Goal: Task Accomplishment & Management: Use online tool/utility

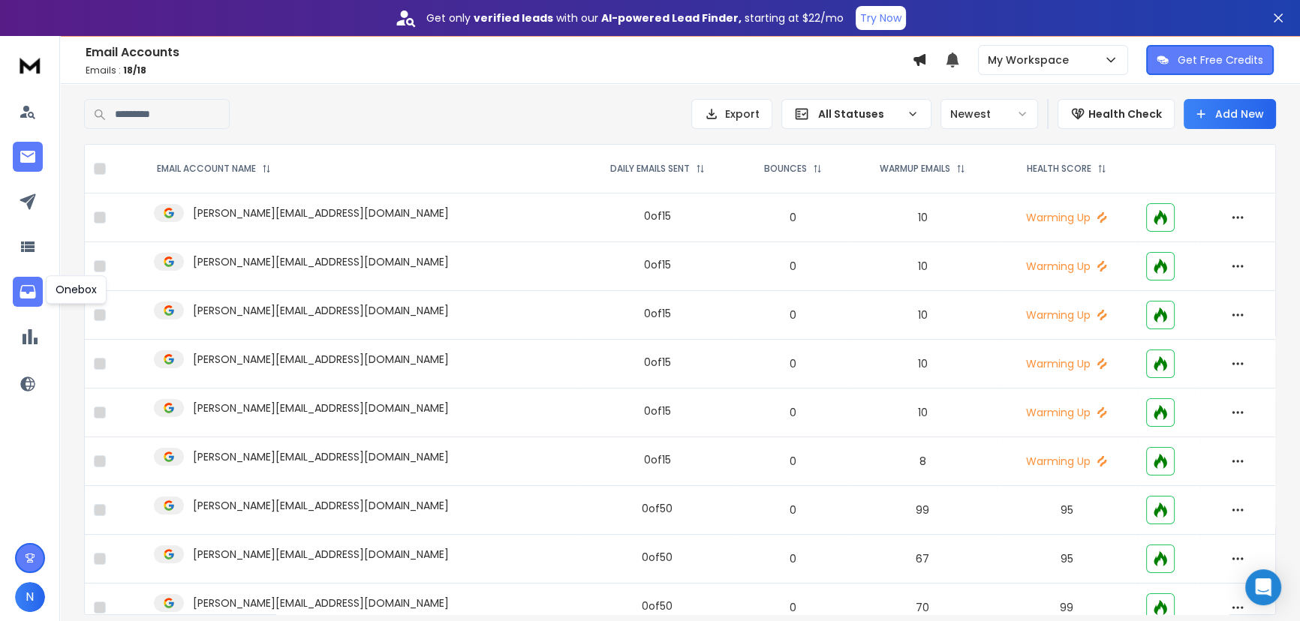
click at [29, 292] on icon at bounding box center [28, 292] width 16 height 14
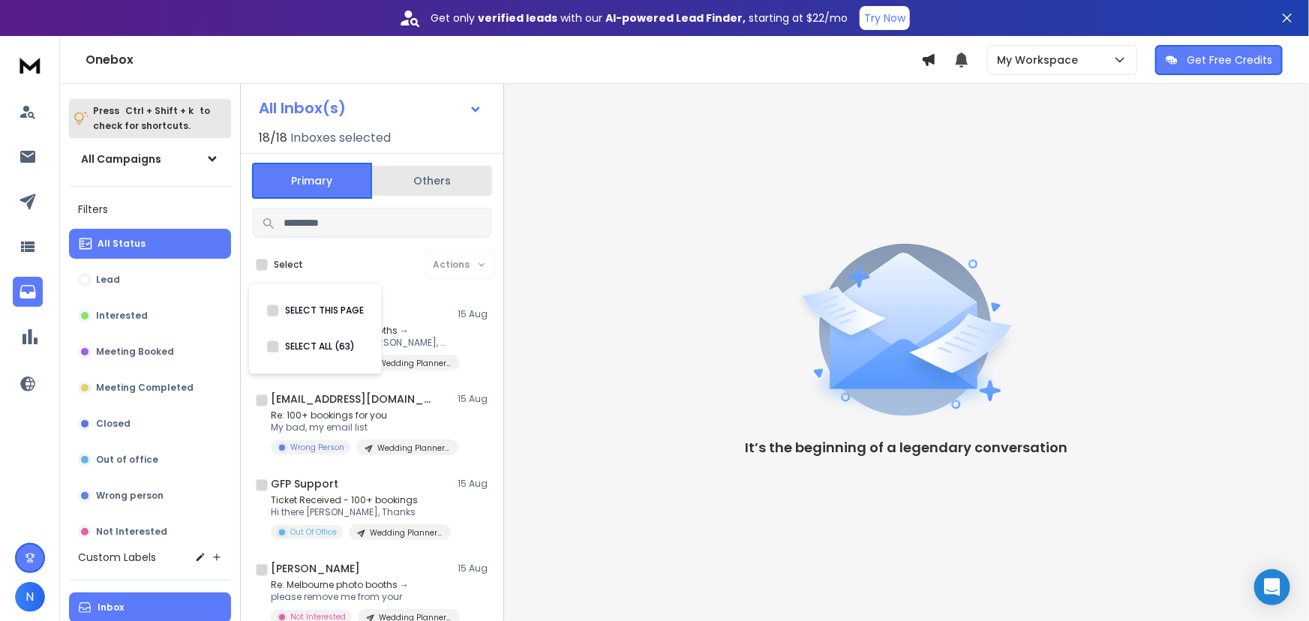
click at [368, 337] on div "SELECT THIS PAGE SELECT ALL (63)" at bounding box center [315, 329] width 115 height 78
click at [424, 338] on p "Thanks for emailing [PERSON_NAME], we" at bounding box center [361, 343] width 180 height 12
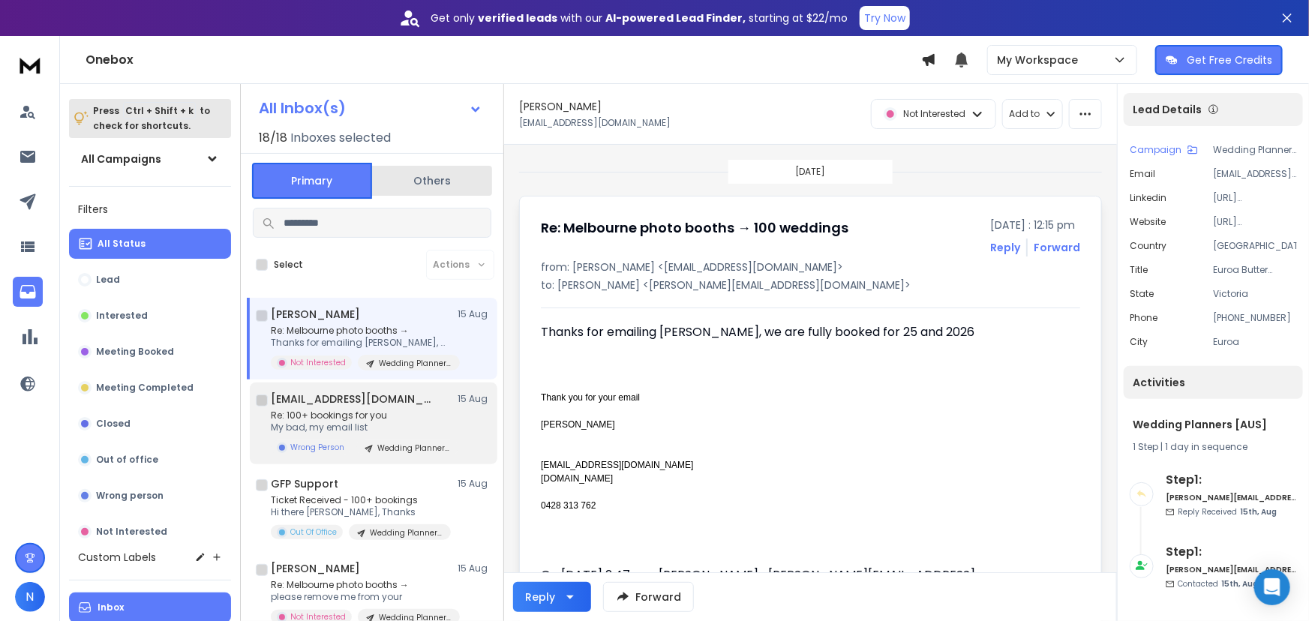
click at [350, 433] on p "My bad, my email list" at bounding box center [361, 428] width 180 height 12
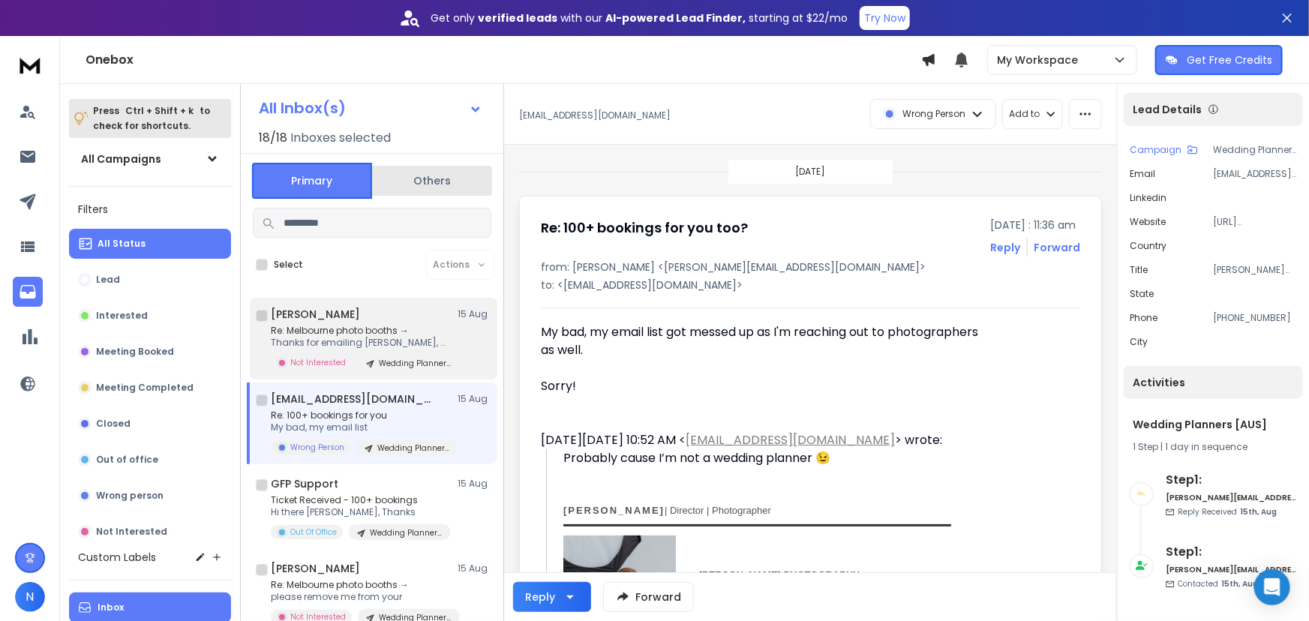
click at [364, 333] on p "Re: Melbourne photo booths →" at bounding box center [361, 331] width 180 height 12
